Goal: Navigation & Orientation: Find specific page/section

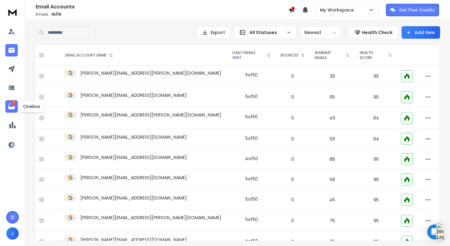
click at [12, 102] on p "5" at bounding box center [14, 102] width 5 height 5
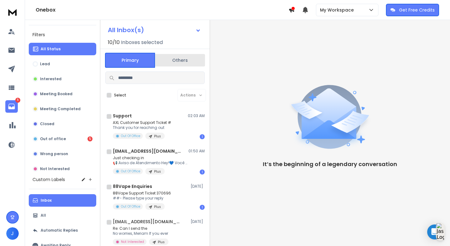
scroll to position [44, 0]
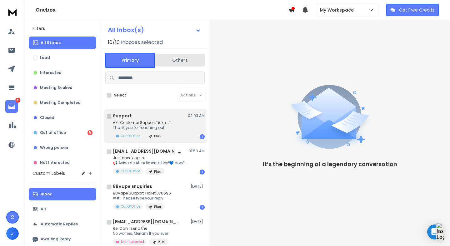
click at [123, 129] on p "Thank you for reaching out" at bounding box center [142, 127] width 58 height 5
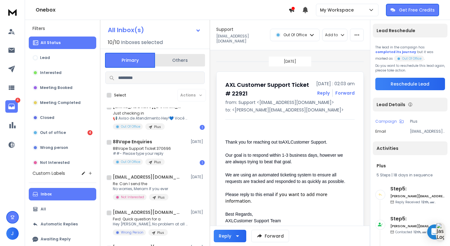
scroll to position [46, 0]
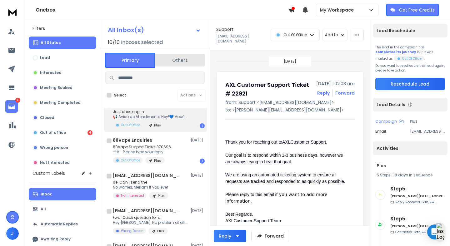
click at [124, 126] on p "Out Of Office" at bounding box center [130, 125] width 19 height 5
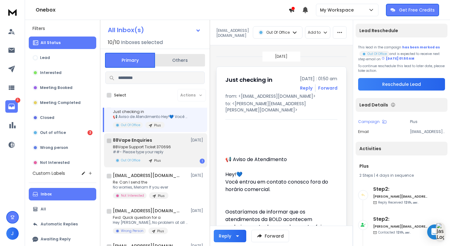
click at [122, 154] on p "##- Please type your reply" at bounding box center [142, 152] width 58 height 5
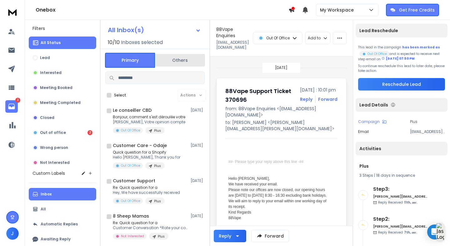
scroll to position [368, 0]
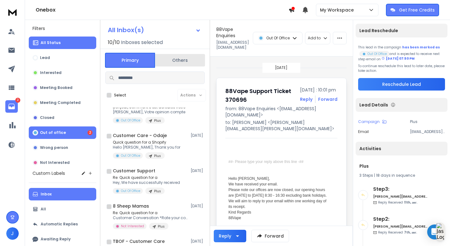
click at [71, 136] on button "Out of office 2" at bounding box center [62, 132] width 67 height 12
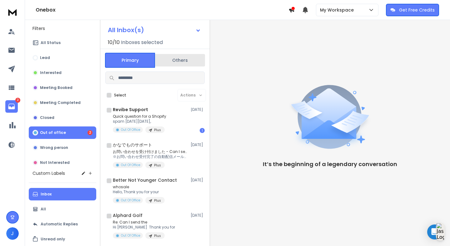
scroll to position [374, 0]
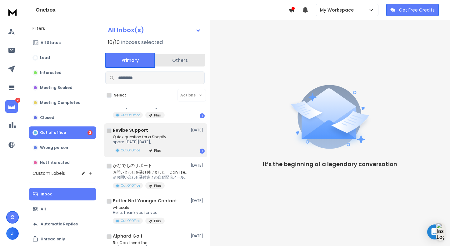
click at [137, 140] on p "spam [DATE][DATE]," at bounding box center [139, 142] width 53 height 5
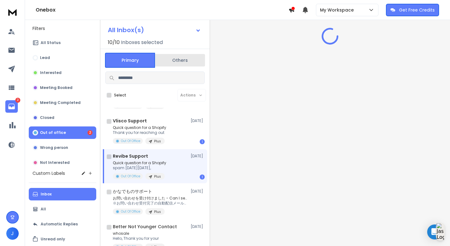
scroll to position [344, 0]
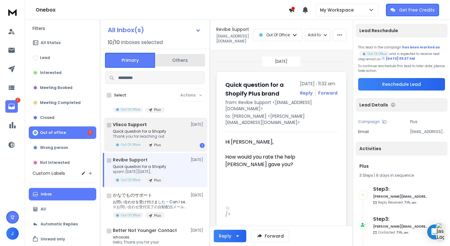
click at [137, 137] on p "Thank you for reaching out" at bounding box center [139, 136] width 53 height 5
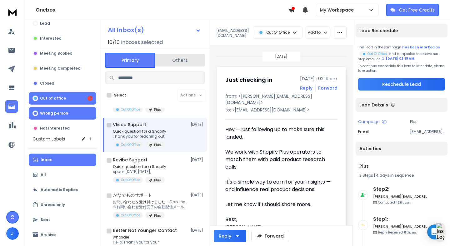
scroll to position [0, 0]
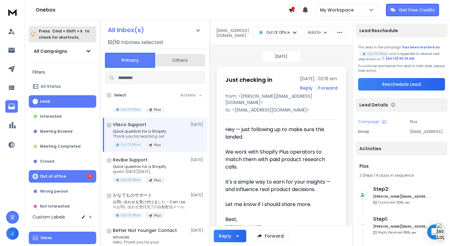
click at [62, 102] on button "Lead" at bounding box center [62, 101] width 67 height 12
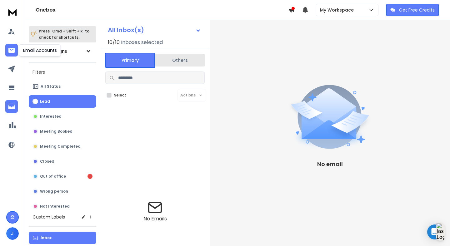
click at [12, 48] on icon at bounding box center [11, 50] width 6 height 5
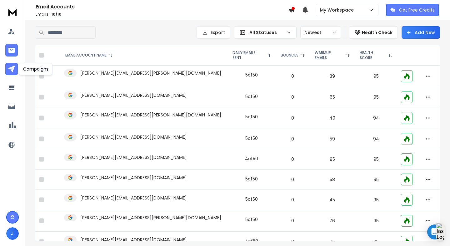
click at [13, 72] on icon at bounding box center [11, 68] width 7 height 7
